Goal: Task Accomplishment & Management: Manage account settings

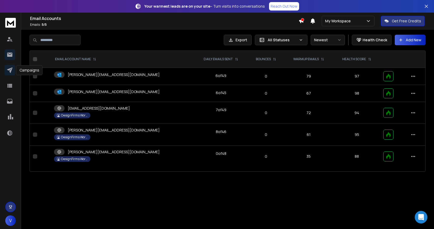
click at [10, 71] on icon at bounding box center [10, 70] width 6 height 6
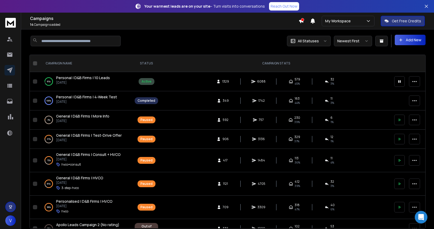
click at [75, 77] on span "Personal | D&B Firms | 10 Leads" at bounding box center [83, 77] width 54 height 5
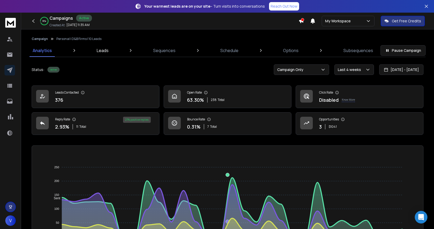
click at [102, 50] on p "Leads" at bounding box center [103, 50] width 12 height 6
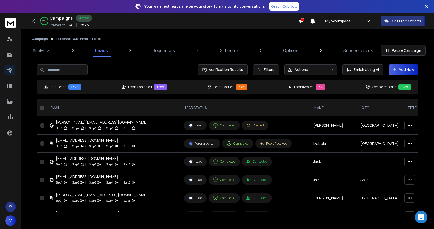
click at [399, 69] on button "Add New" at bounding box center [403, 69] width 30 height 11
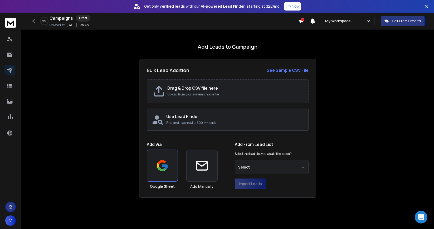
click at [169, 165] on div at bounding box center [162, 166] width 31 height 32
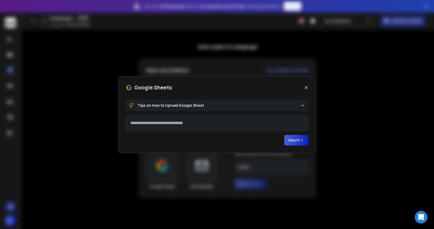
click at [148, 125] on input at bounding box center [217, 123] width 182 height 15
paste input "**********"
type input "**********"
click at [291, 142] on button "Import" at bounding box center [296, 140] width 24 height 11
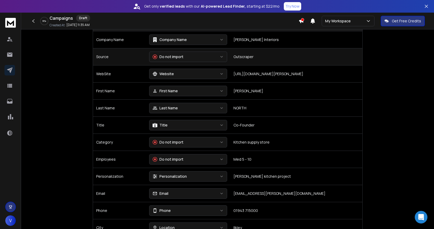
scroll to position [96, 0]
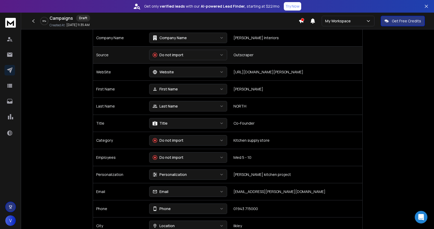
click at [223, 57] on icon "button" at bounding box center [221, 55] width 4 height 4
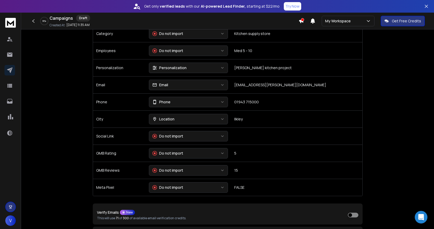
scroll to position [204, 0]
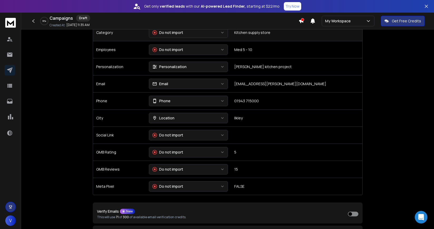
click at [224, 35] on icon "button" at bounding box center [222, 33] width 4 height 4
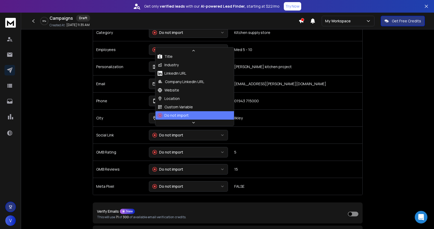
scroll to position [48, 0]
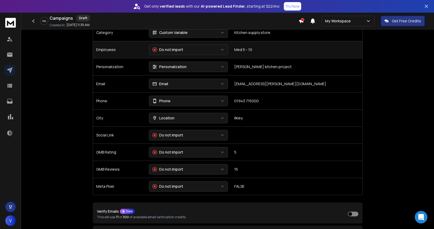
click at [224, 52] on icon "button" at bounding box center [222, 50] width 4 height 4
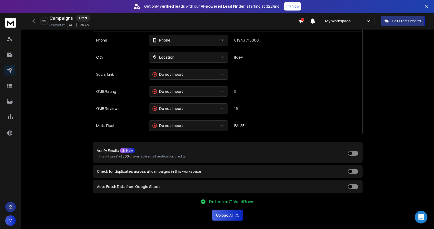
scroll to position [267, 0]
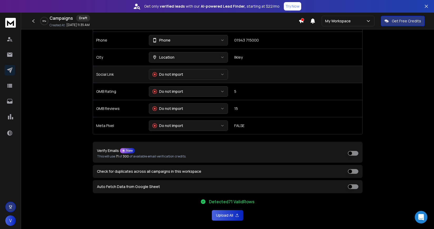
click at [223, 75] on icon "button" at bounding box center [222, 74] width 2 height 1
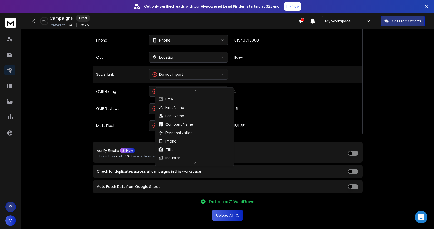
scroll to position [53, 0]
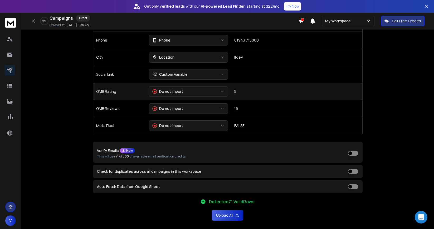
click at [224, 94] on icon "button" at bounding box center [222, 91] width 4 height 4
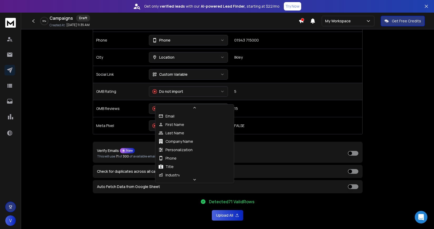
scroll to position [0, 1]
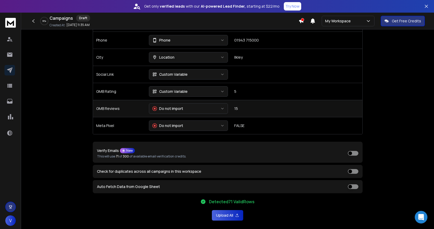
click at [223, 109] on icon "button" at bounding box center [222, 108] width 2 height 1
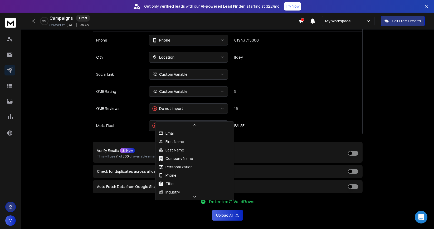
scroll to position [53, 0]
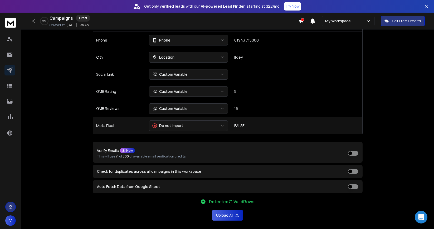
click at [228, 131] on button "Do not import" at bounding box center [188, 126] width 79 height 11
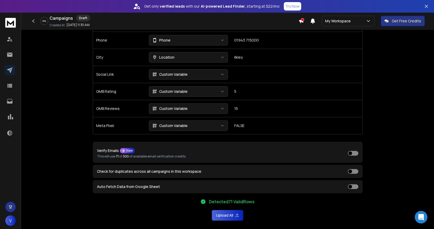
scroll to position [273, 0]
click at [220, 216] on button "Upload All" at bounding box center [227, 215] width 31 height 11
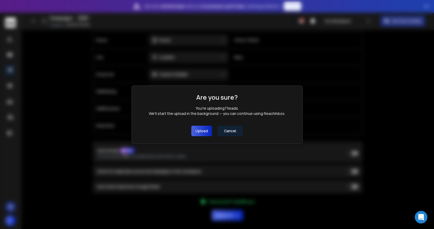
click at [204, 128] on button "Upload" at bounding box center [201, 131] width 21 height 11
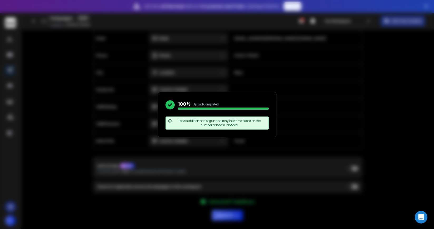
scroll to position [258, 0]
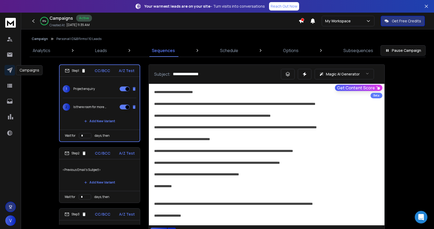
click at [10, 69] on icon at bounding box center [10, 70] width 6 height 6
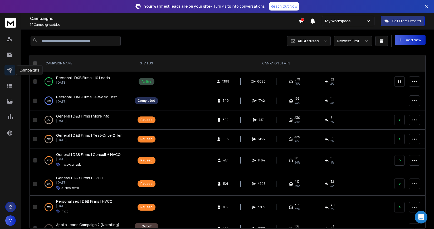
click at [84, 79] on span "Personal | D&B Firms | 10 Leads" at bounding box center [83, 77] width 54 height 5
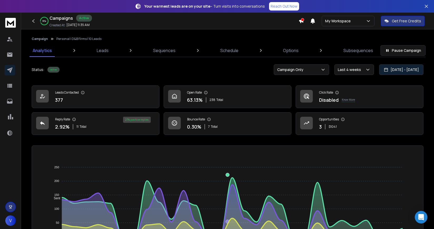
click at [385, 71] on button "[DATE] - [DATE]" at bounding box center [401, 69] width 44 height 11
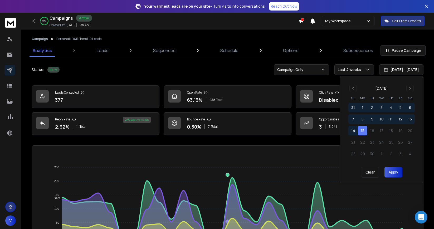
click at [362, 120] on button "8" at bounding box center [361, 119] width 9 height 9
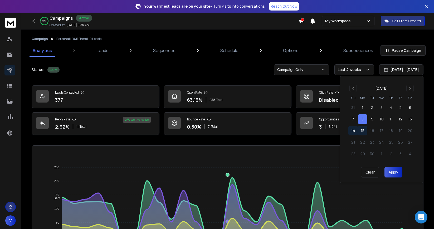
click at [352, 132] on button "14" at bounding box center [352, 130] width 9 height 9
click at [393, 172] on button "Apply" at bounding box center [393, 172] width 18 height 11
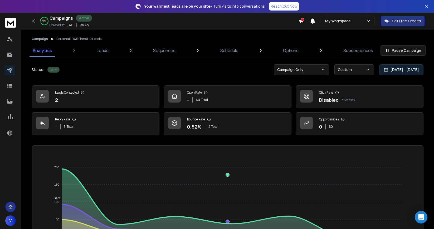
click at [384, 70] on button "[DATE] - [DATE]" at bounding box center [401, 69] width 44 height 11
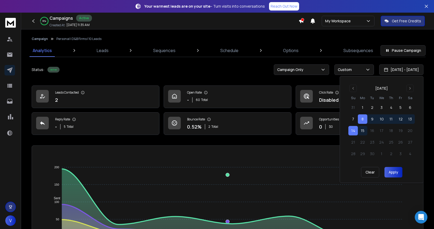
click at [362, 143] on td "22" at bounding box center [361, 142] width 9 height 9
click at [374, 140] on td "23" at bounding box center [371, 142] width 9 height 9
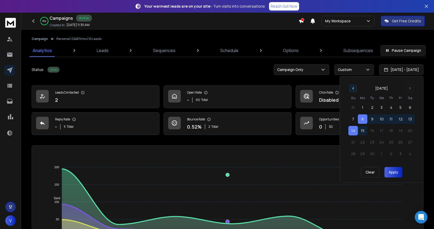
click at [351, 89] on icon "Go to previous month" at bounding box center [353, 88] width 4 height 4
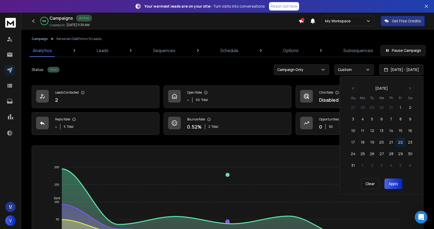
click at [400, 143] on button "22" at bounding box center [399, 142] width 9 height 9
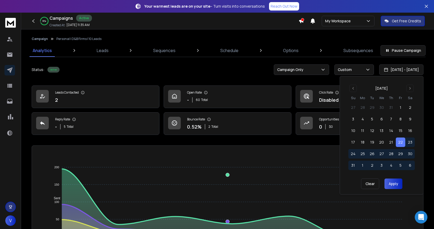
click at [400, 143] on button "22" at bounding box center [399, 142] width 9 height 9
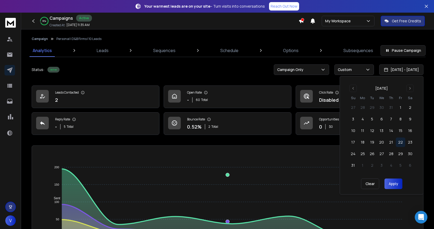
click at [400, 143] on button "22" at bounding box center [399, 142] width 9 height 9
click at [353, 166] on button "31" at bounding box center [352, 165] width 9 height 9
click at [394, 186] on button "Apply" at bounding box center [393, 184] width 18 height 11
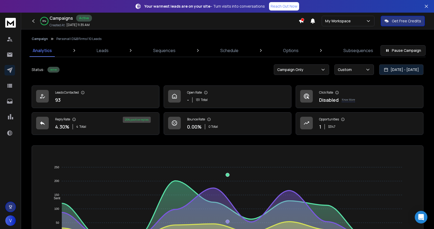
click at [380, 70] on button "[DATE] - [DATE]" at bounding box center [401, 69] width 44 height 11
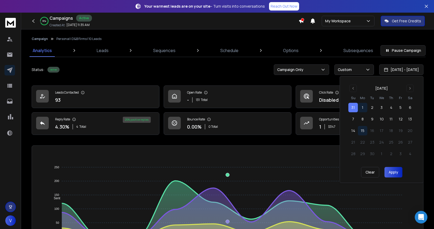
click at [362, 108] on button "1" at bounding box center [361, 107] width 9 height 9
click at [352, 119] on button "7" at bounding box center [352, 119] width 9 height 9
click at [391, 174] on button "Apply" at bounding box center [393, 172] width 18 height 11
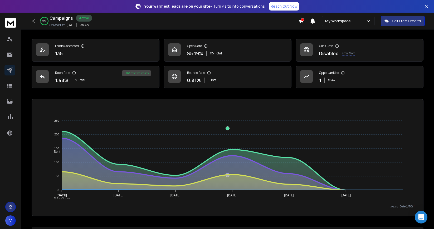
scroll to position [44, 0]
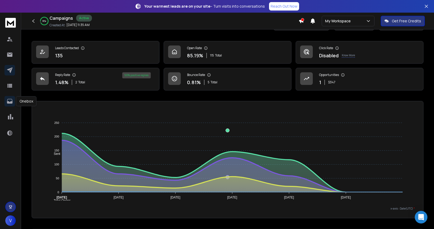
click at [10, 102] on icon at bounding box center [10, 101] width 6 height 5
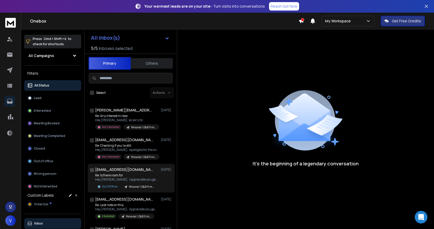
scroll to position [29, 0]
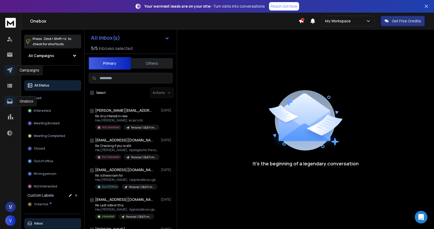
click at [11, 70] on icon at bounding box center [10, 70] width 6 height 6
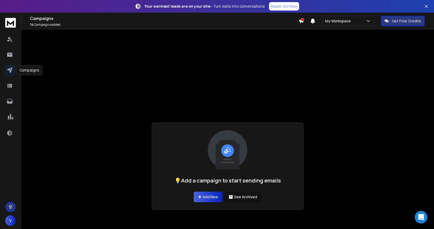
click at [11, 68] on icon at bounding box center [10, 70] width 6 height 6
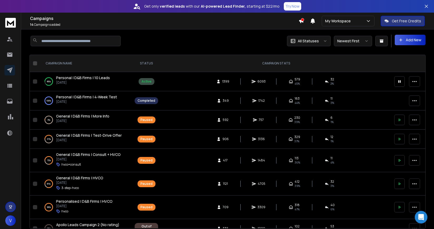
click at [71, 79] on span "Personal | D&B Firms | 10 Leads" at bounding box center [83, 77] width 54 height 5
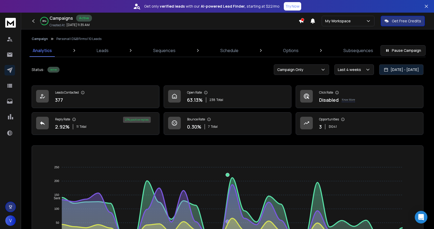
click at [382, 70] on button "[DATE] - [DATE]" at bounding box center [401, 69] width 44 height 11
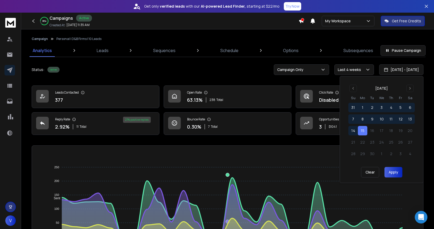
click at [362, 120] on button "8" at bounding box center [361, 119] width 9 height 9
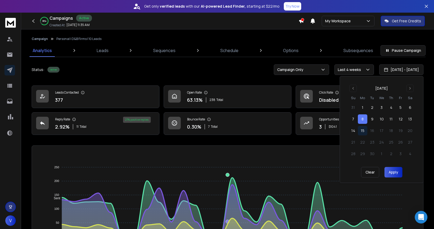
click at [362, 120] on button "8" at bounding box center [361, 119] width 9 height 9
click at [351, 132] on button "14" at bounding box center [352, 130] width 9 height 9
click at [393, 173] on button "Apply" at bounding box center [393, 172] width 18 height 11
